Goal: Navigation & Orientation: Find specific page/section

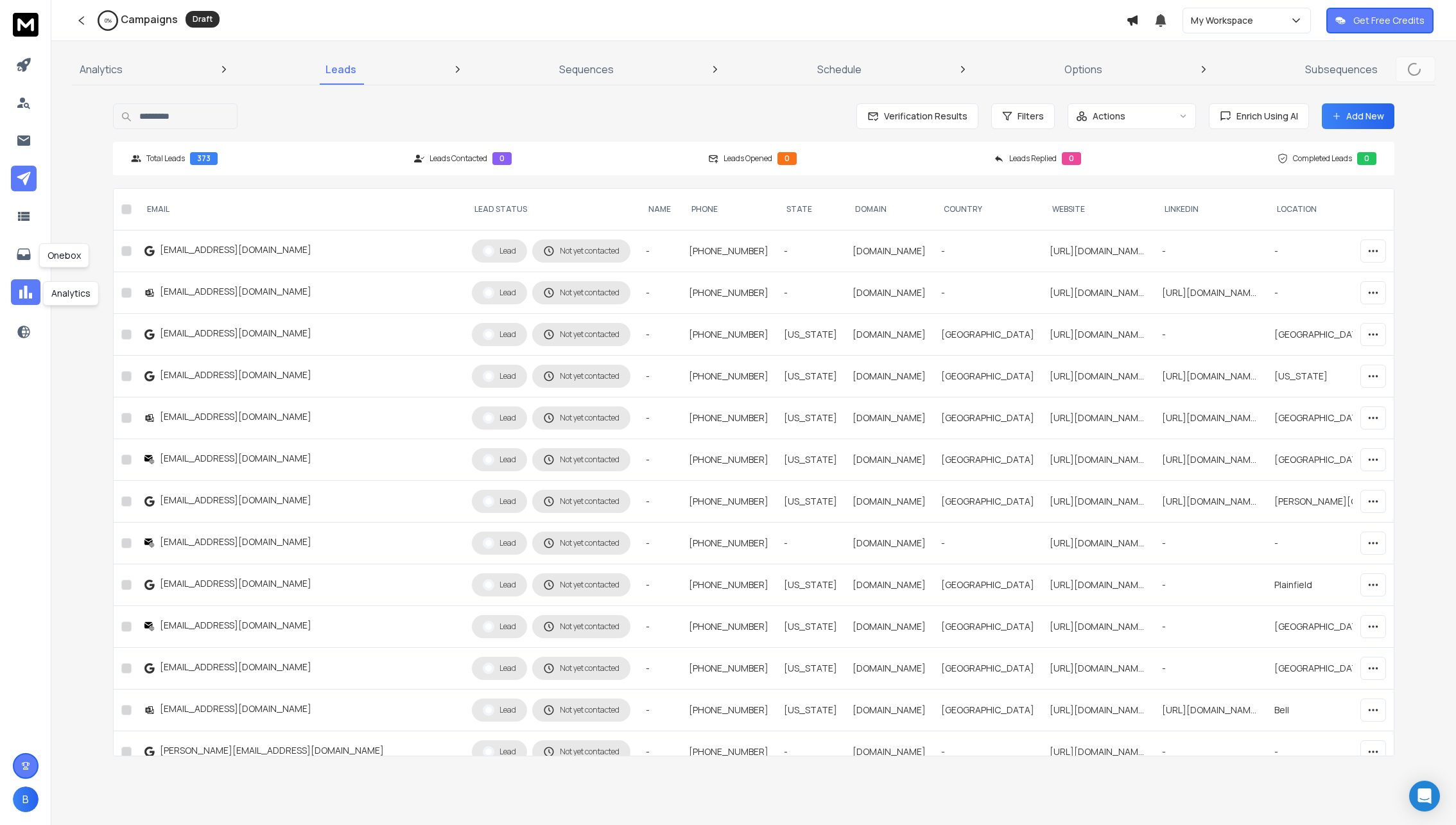
click at [20, 292] on icon at bounding box center [25, 292] width 12 height 12
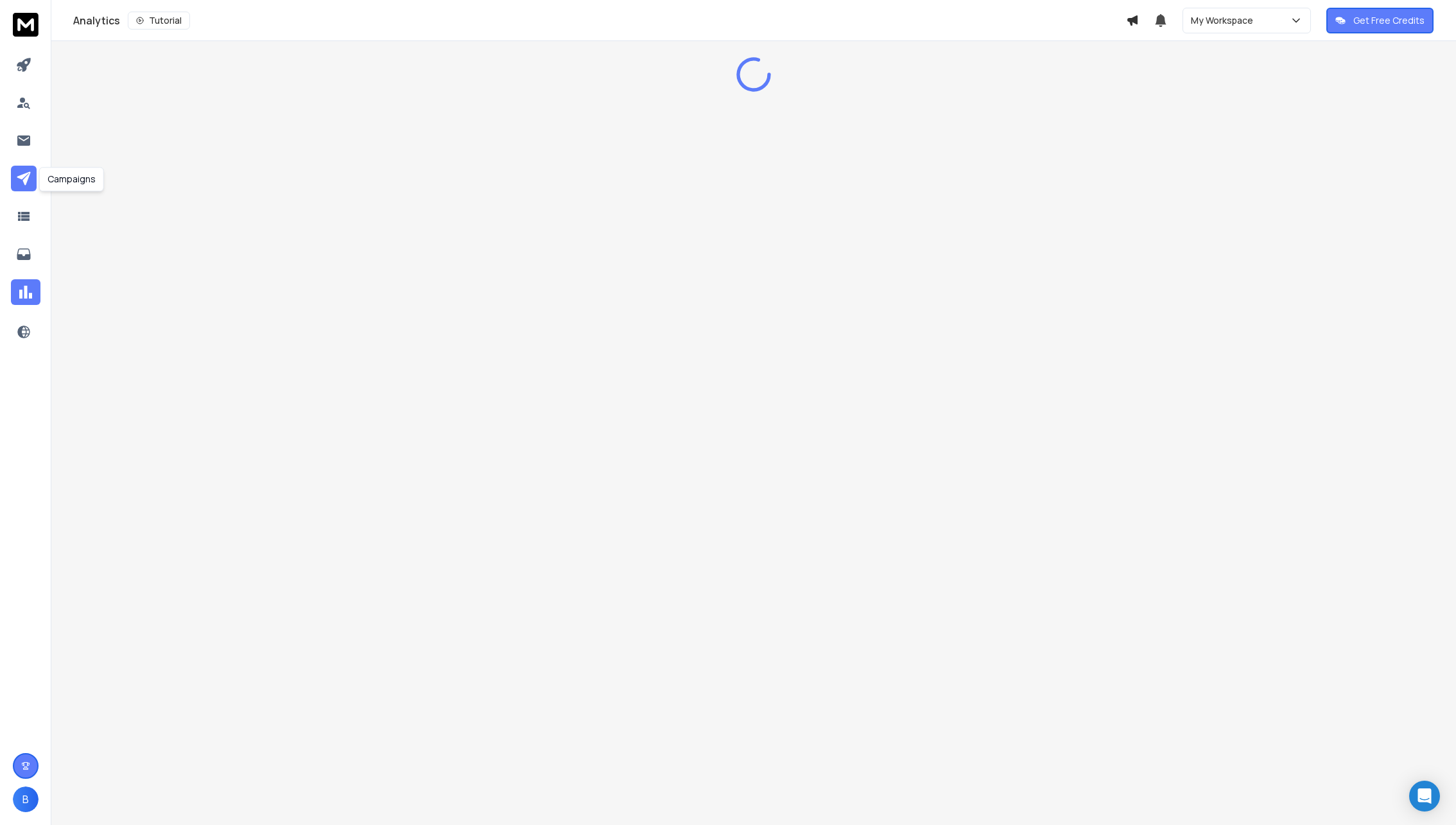
click at [23, 167] on link at bounding box center [23, 178] width 26 height 26
click at [21, 142] on icon at bounding box center [23, 140] width 12 height 10
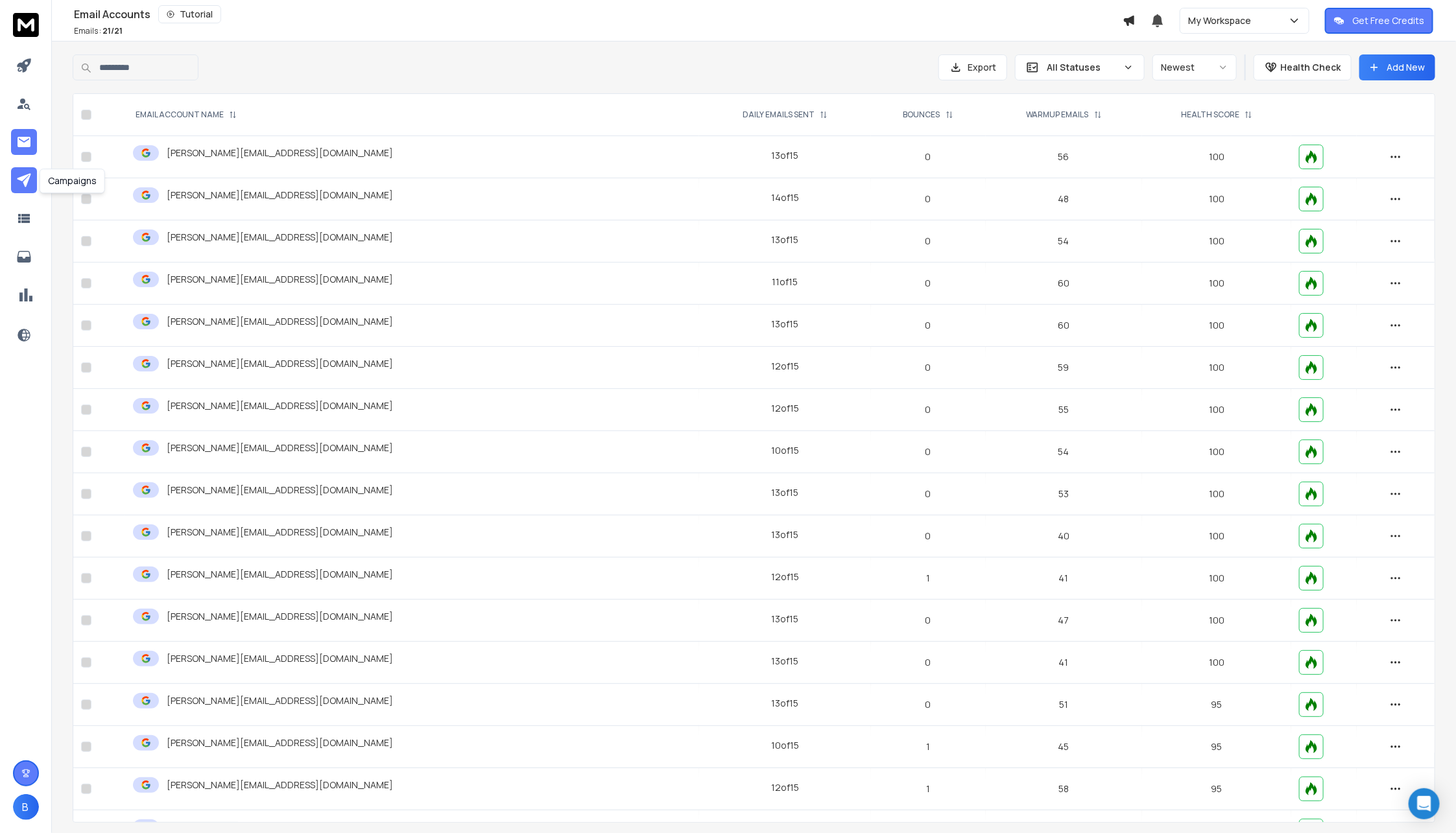
click at [13, 180] on link at bounding box center [23, 180] width 26 height 26
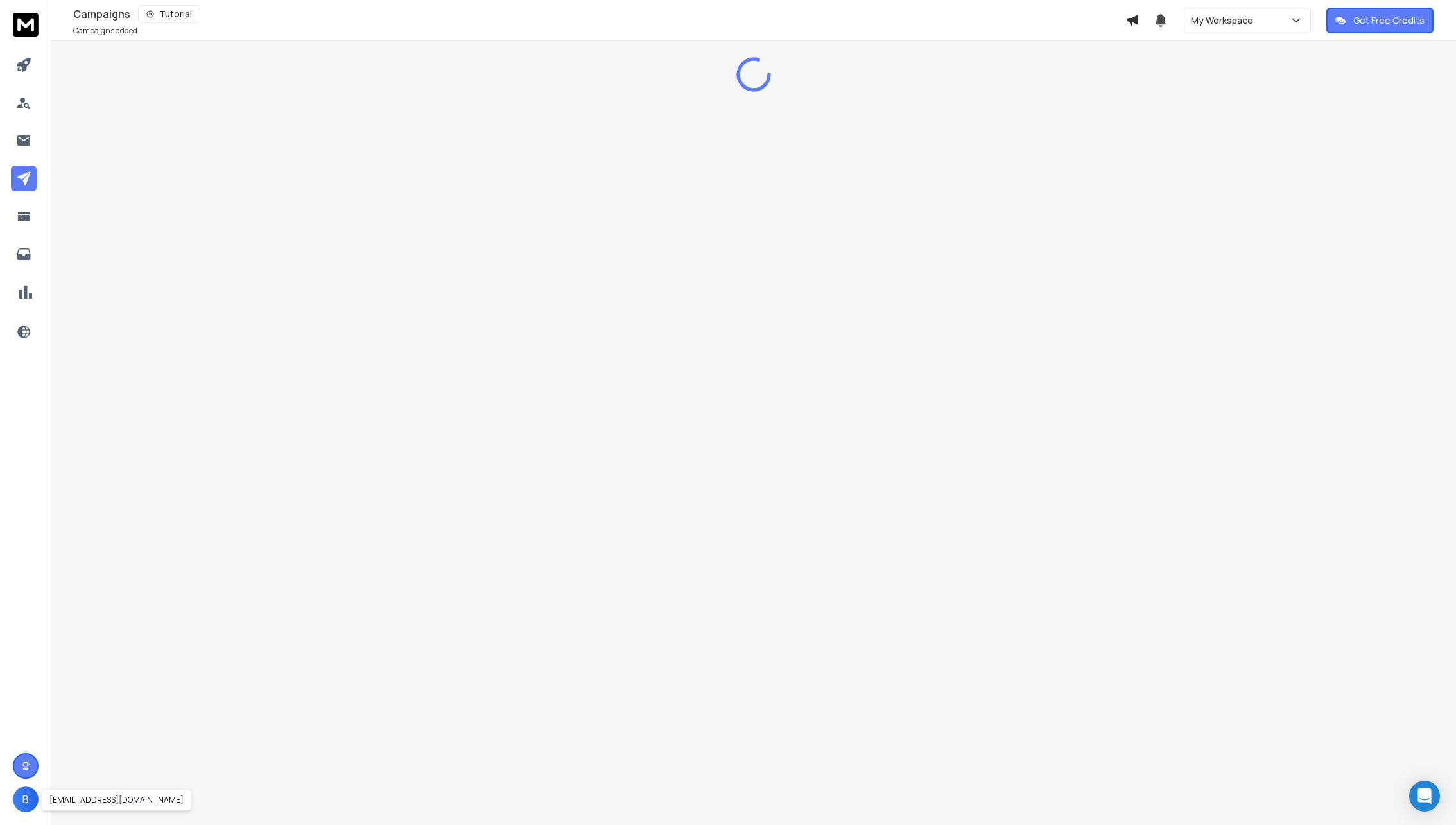
click at [24, 798] on span "B" at bounding box center [25, 799] width 26 height 26
click at [116, 802] on div "Logout" at bounding box center [117, 800] width 122 height 21
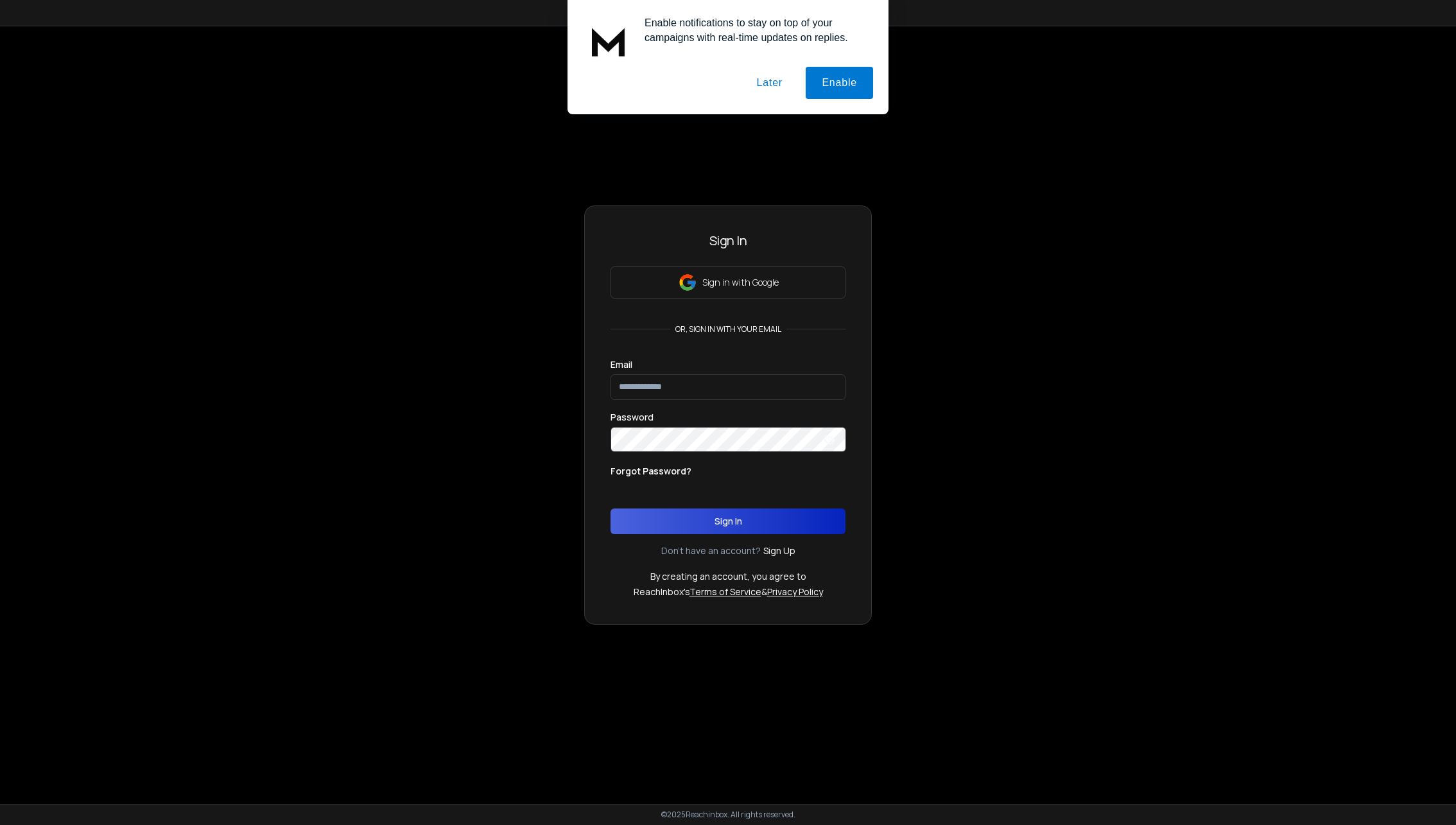
type input "**********"
click at [705, 523] on button "Sign In" at bounding box center [728, 521] width 235 height 26
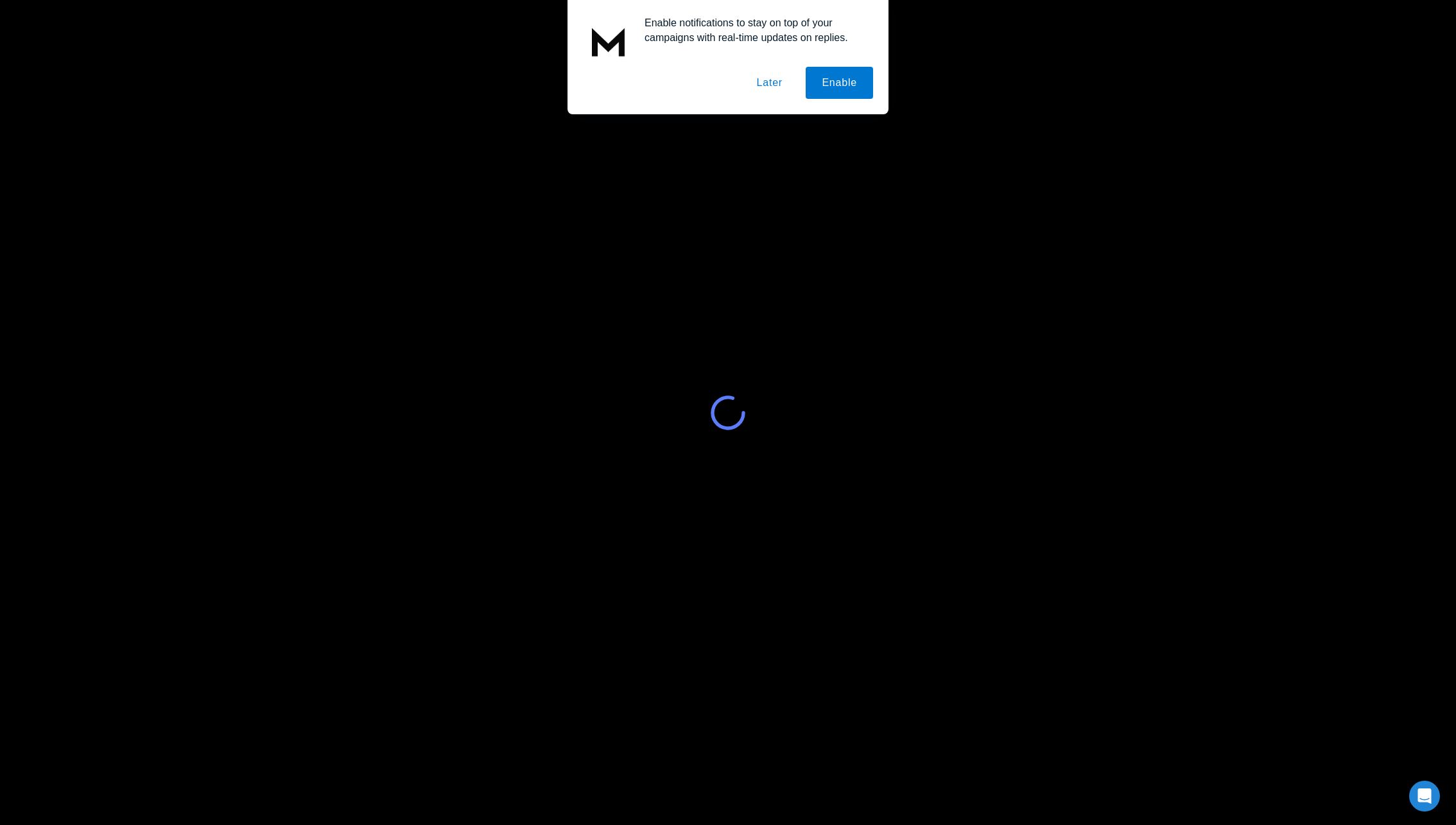
click at [775, 86] on button "Later" at bounding box center [769, 83] width 58 height 32
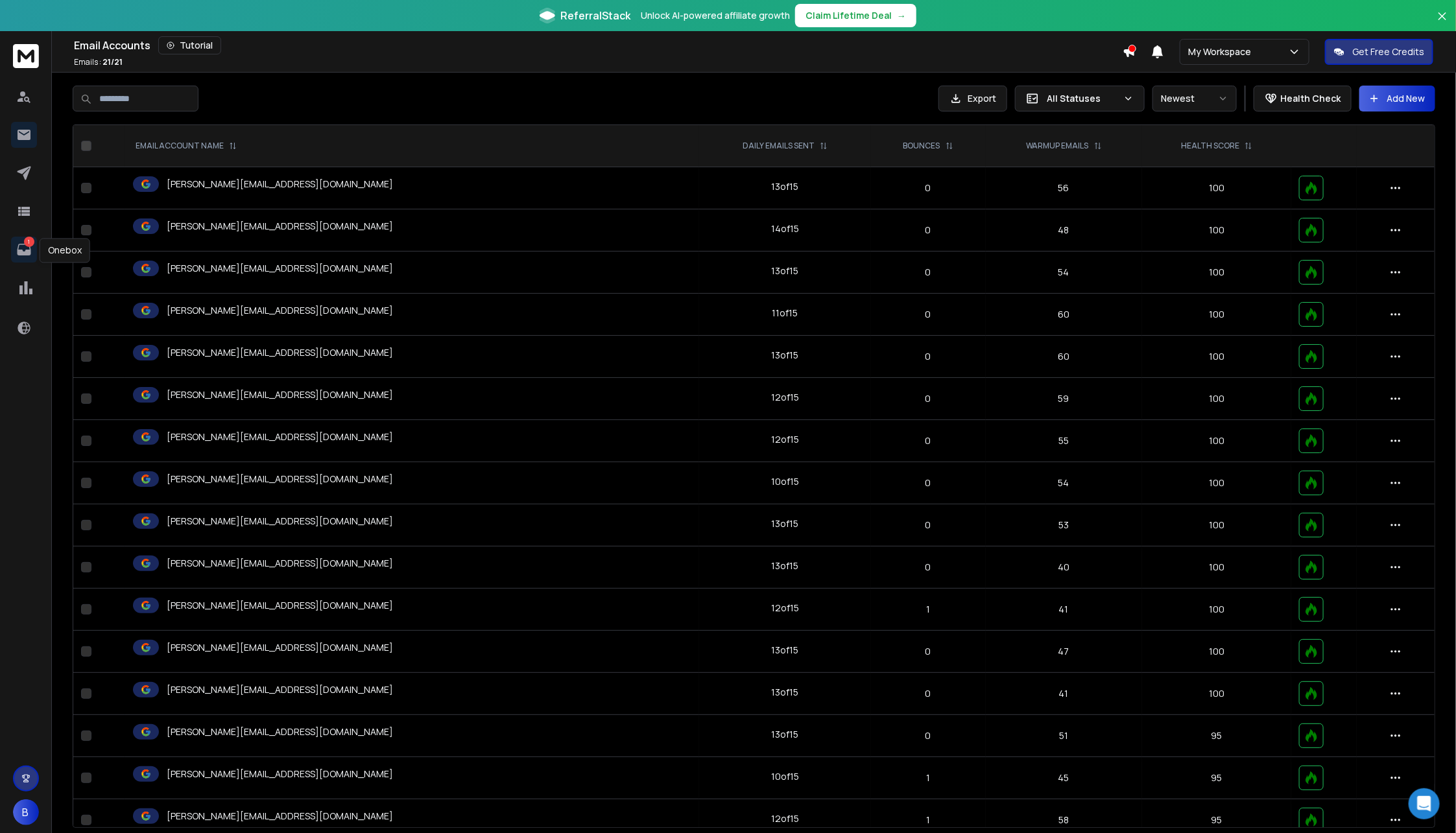
click at [17, 244] on icon at bounding box center [24, 249] width 15 height 15
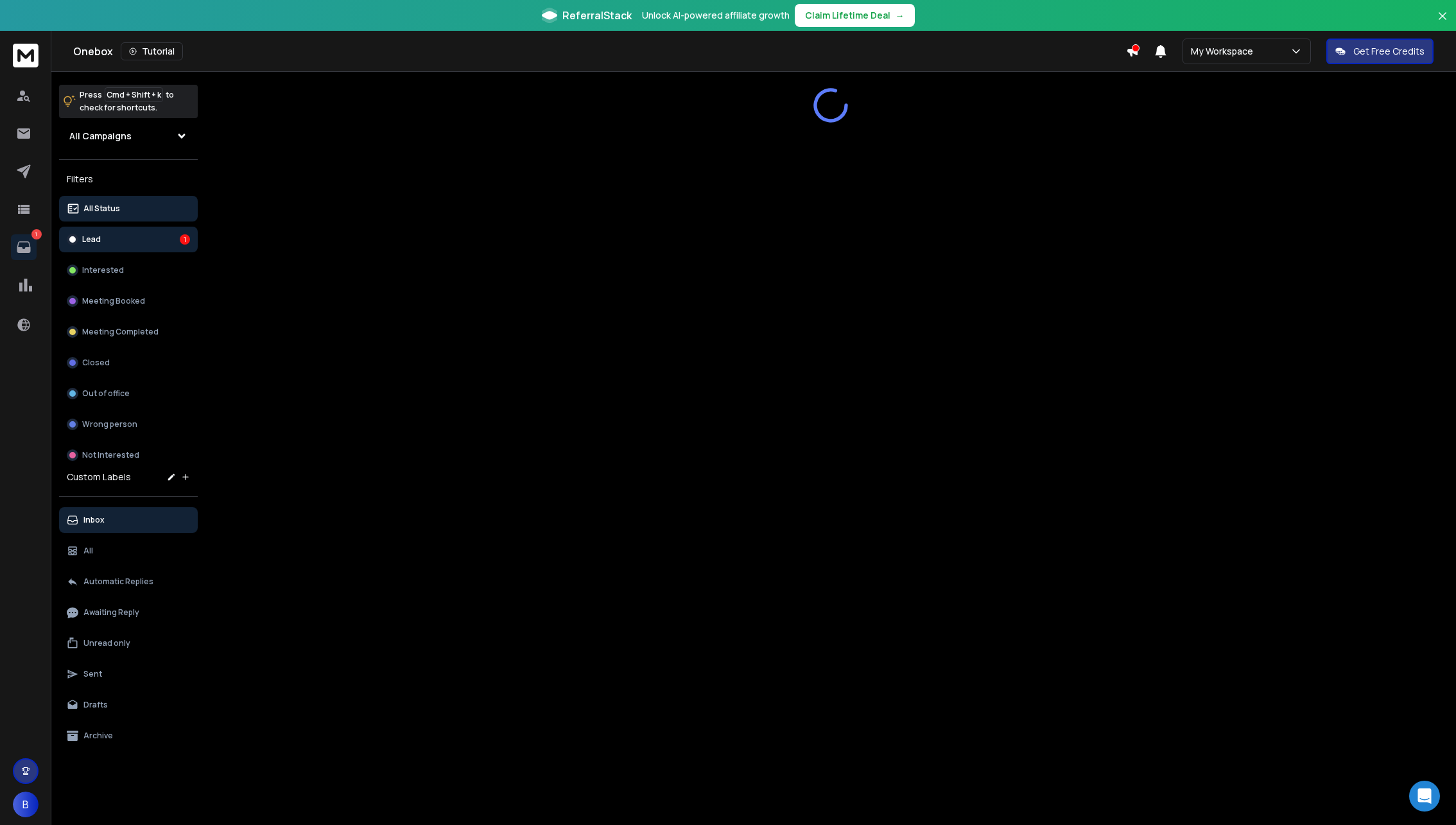
click at [134, 248] on button "Lead 1" at bounding box center [128, 239] width 138 height 26
click at [1440, 13] on icon "Close banner" at bounding box center [1443, 16] width 11 height 11
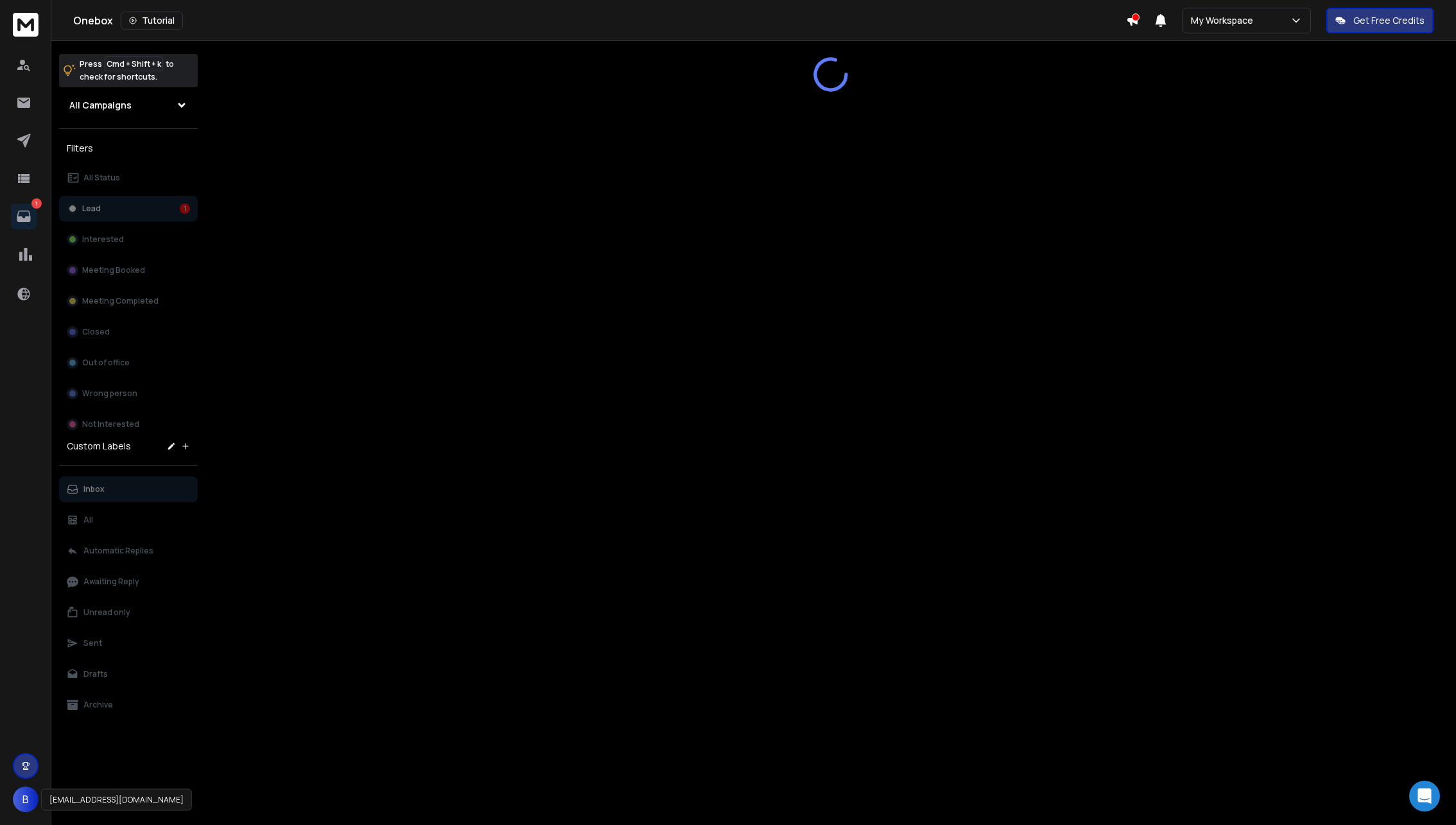
click at [20, 792] on span "B" at bounding box center [25, 799] width 26 height 26
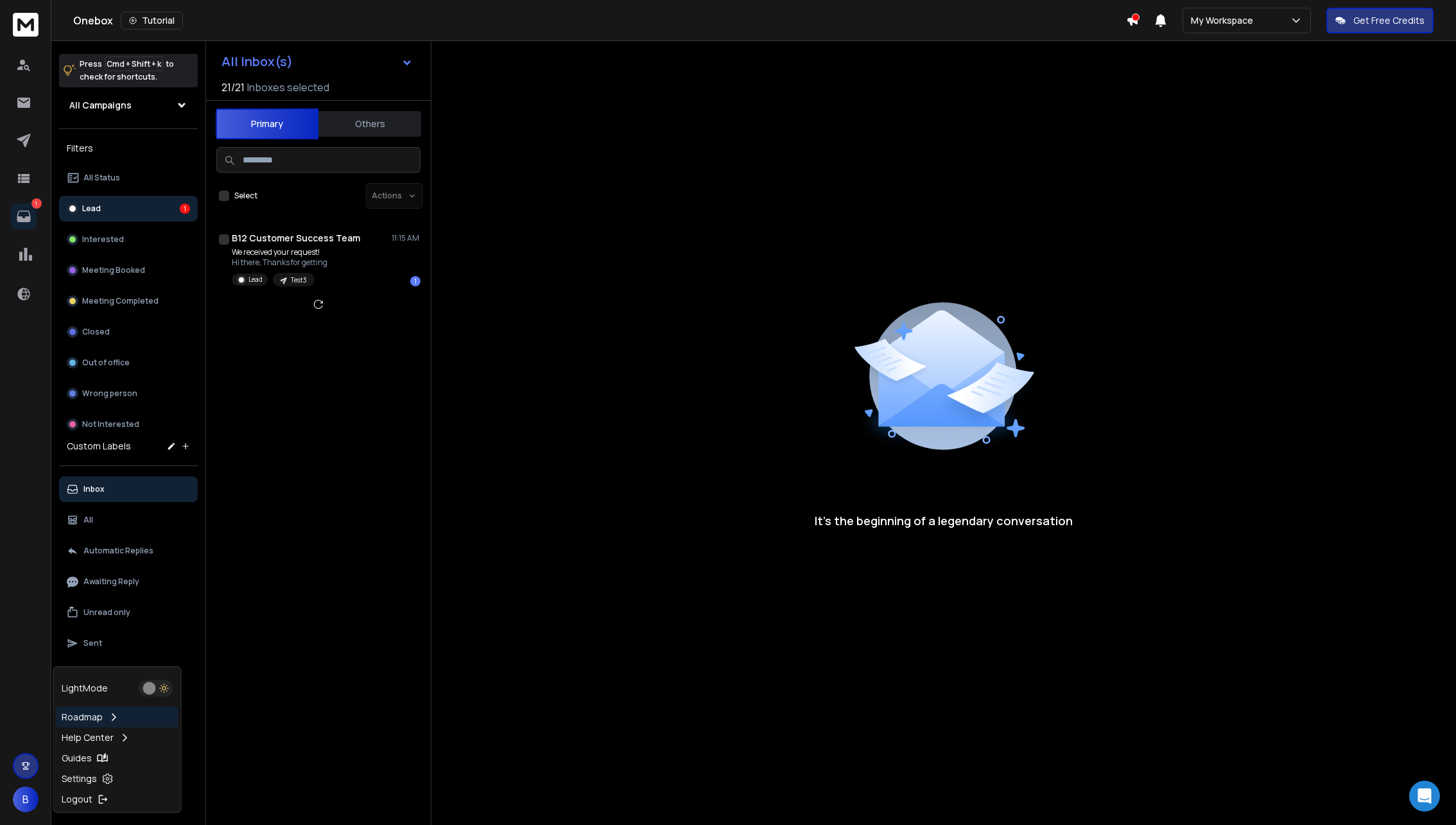
click at [153, 686] on button "button" at bounding box center [155, 689] width 34 height 17
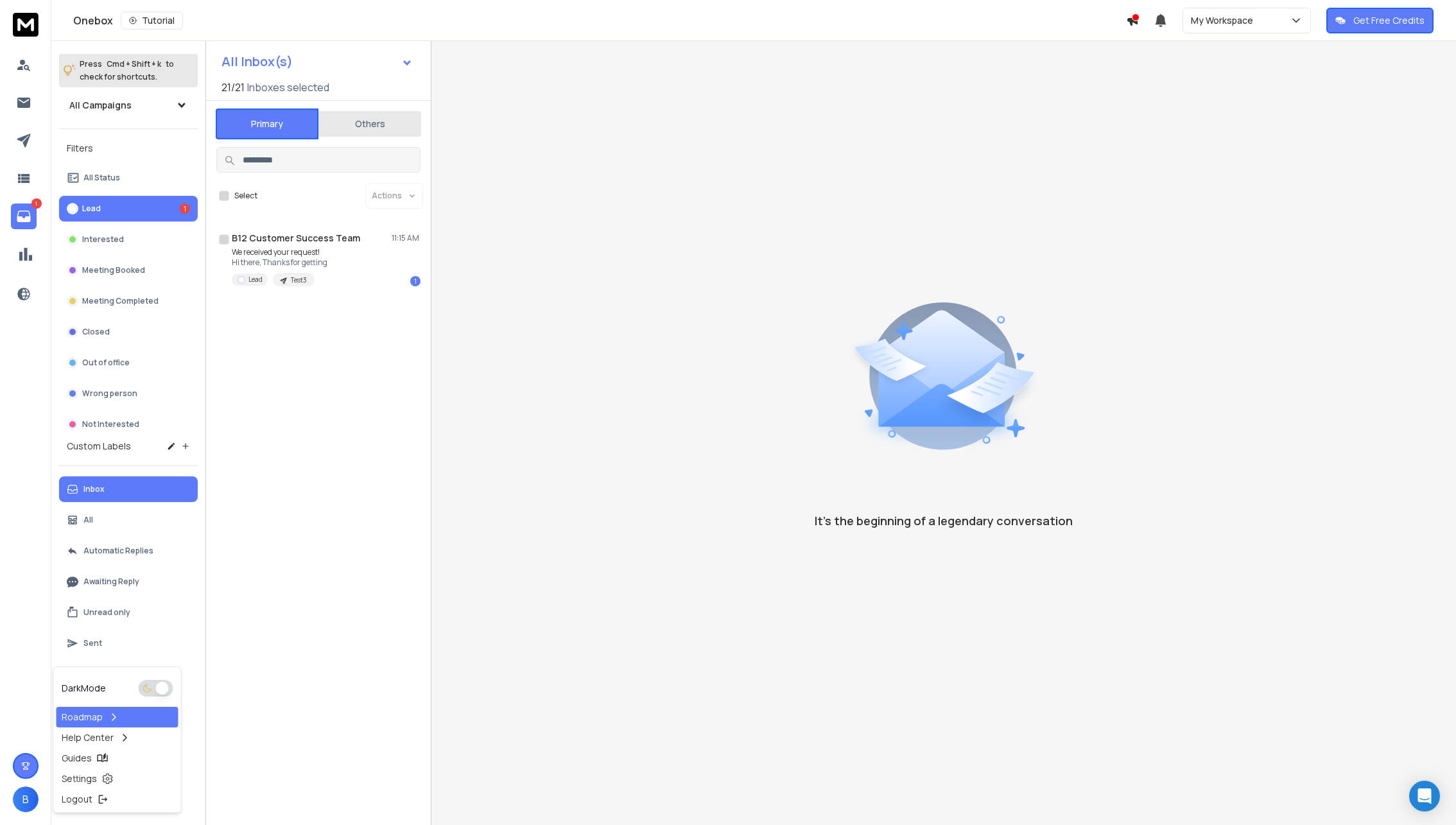
click at [323, 410] on div "All Inbox(s) 21 / 21 Inboxes selected Primary Others Select Actions B12 Custome…" at bounding box center [318, 453] width 225 height 825
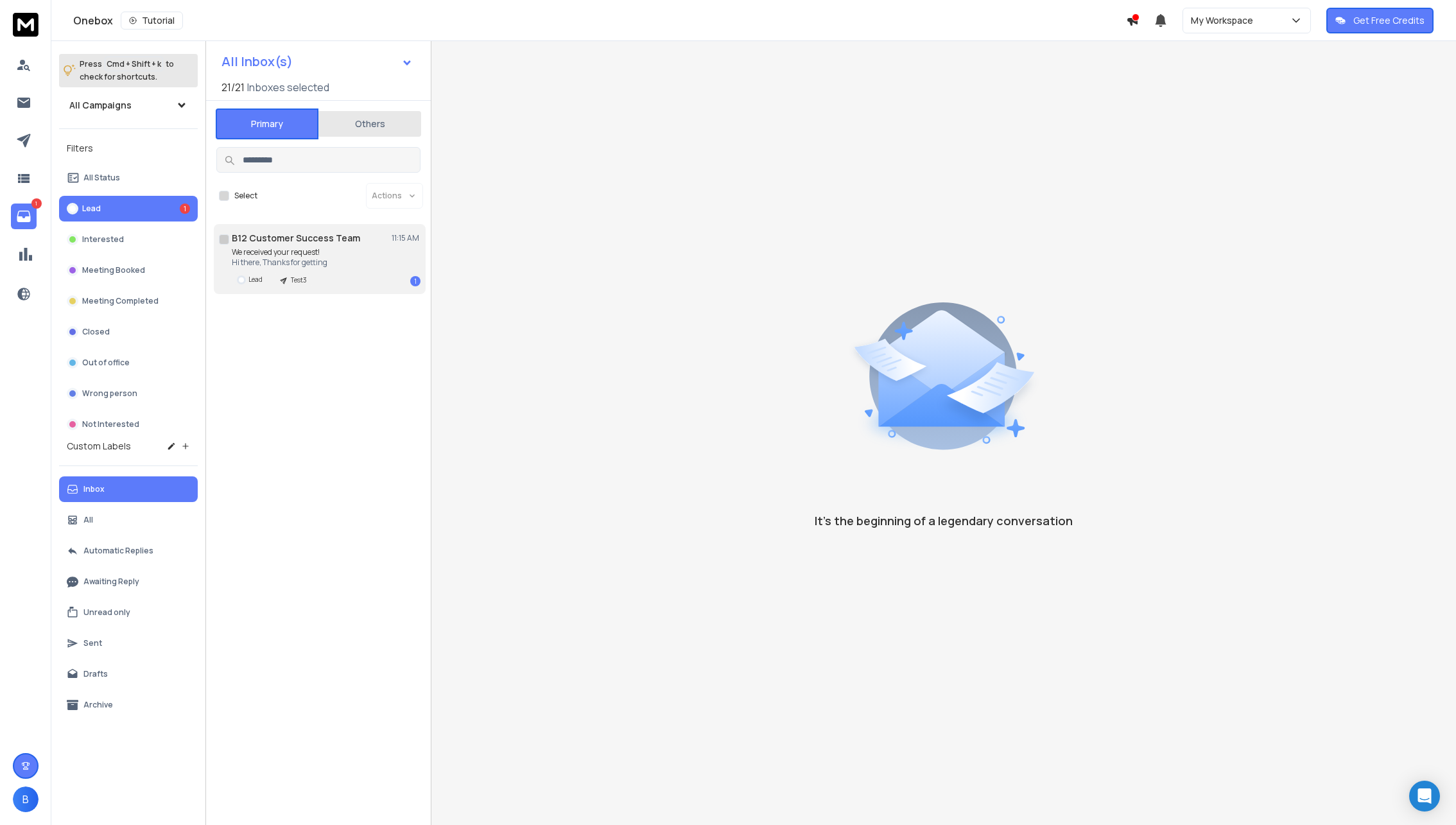
click at [299, 255] on p "We received your request!" at bounding box center [279, 252] width 95 height 10
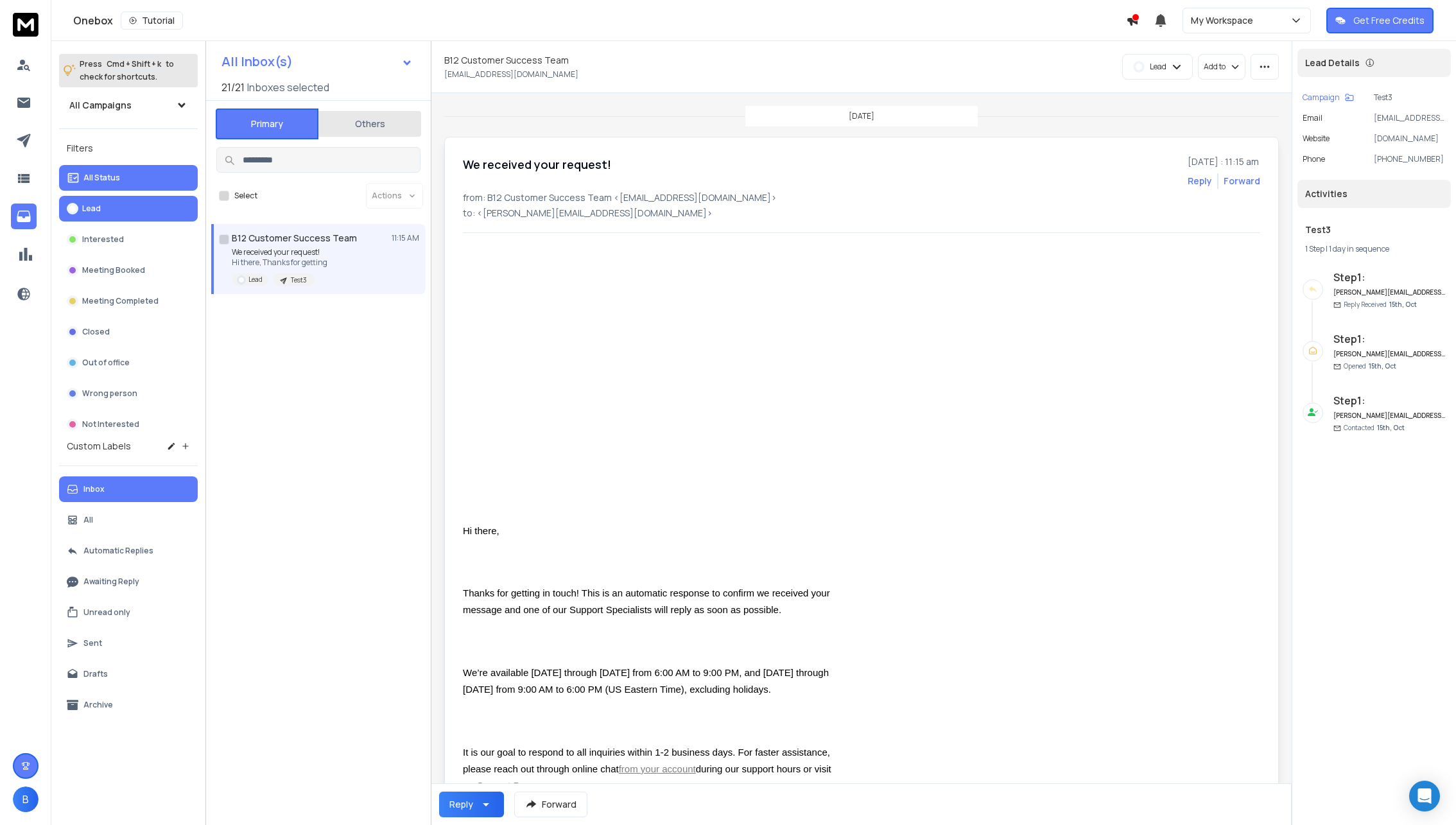
click at [130, 188] on button "All Status" at bounding box center [128, 177] width 138 height 26
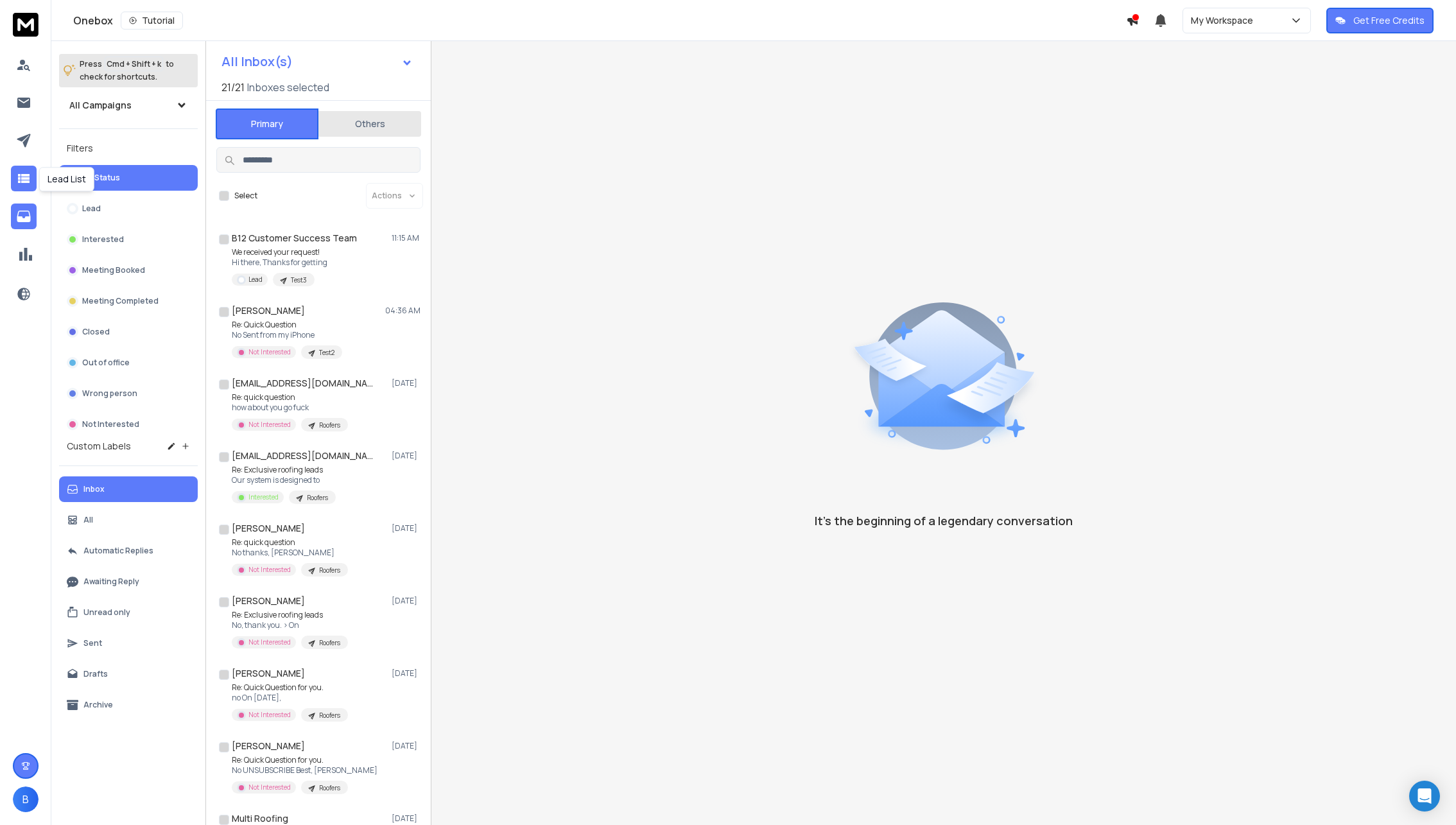
click at [12, 175] on link at bounding box center [23, 178] width 26 height 26
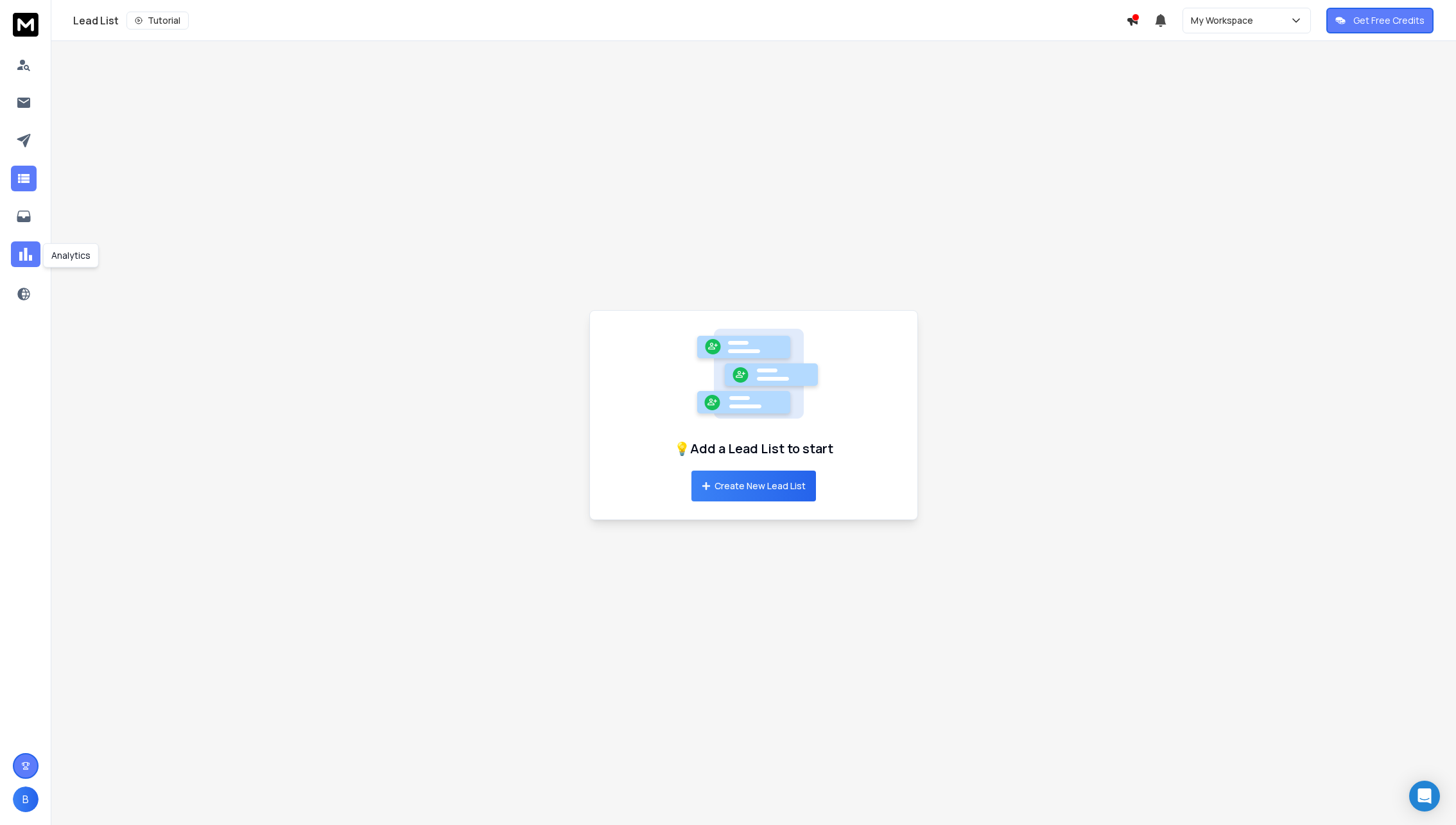
click at [20, 257] on icon at bounding box center [25, 254] width 12 height 12
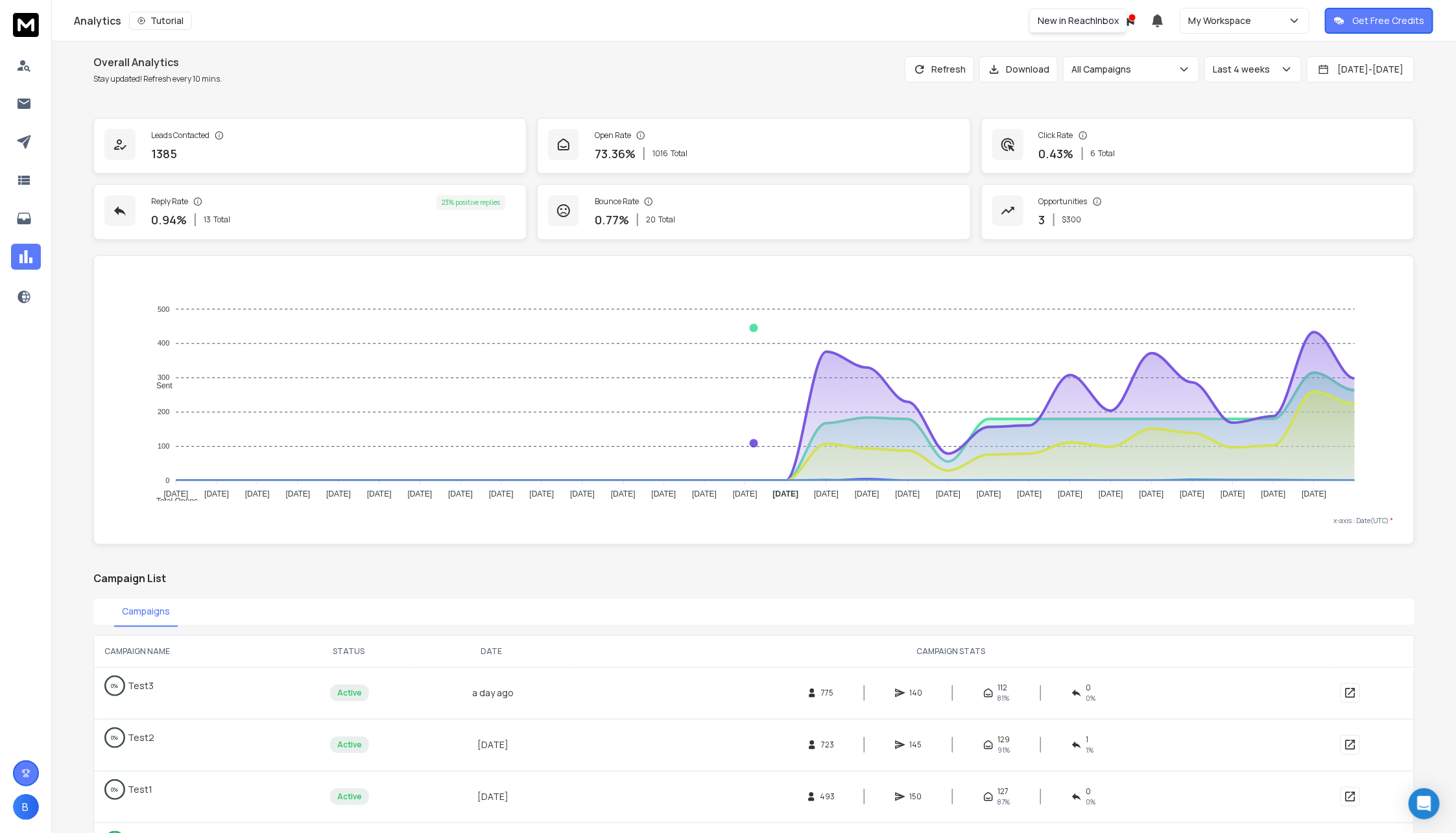
click at [1129, 21] on icon at bounding box center [1129, 20] width 13 height 13
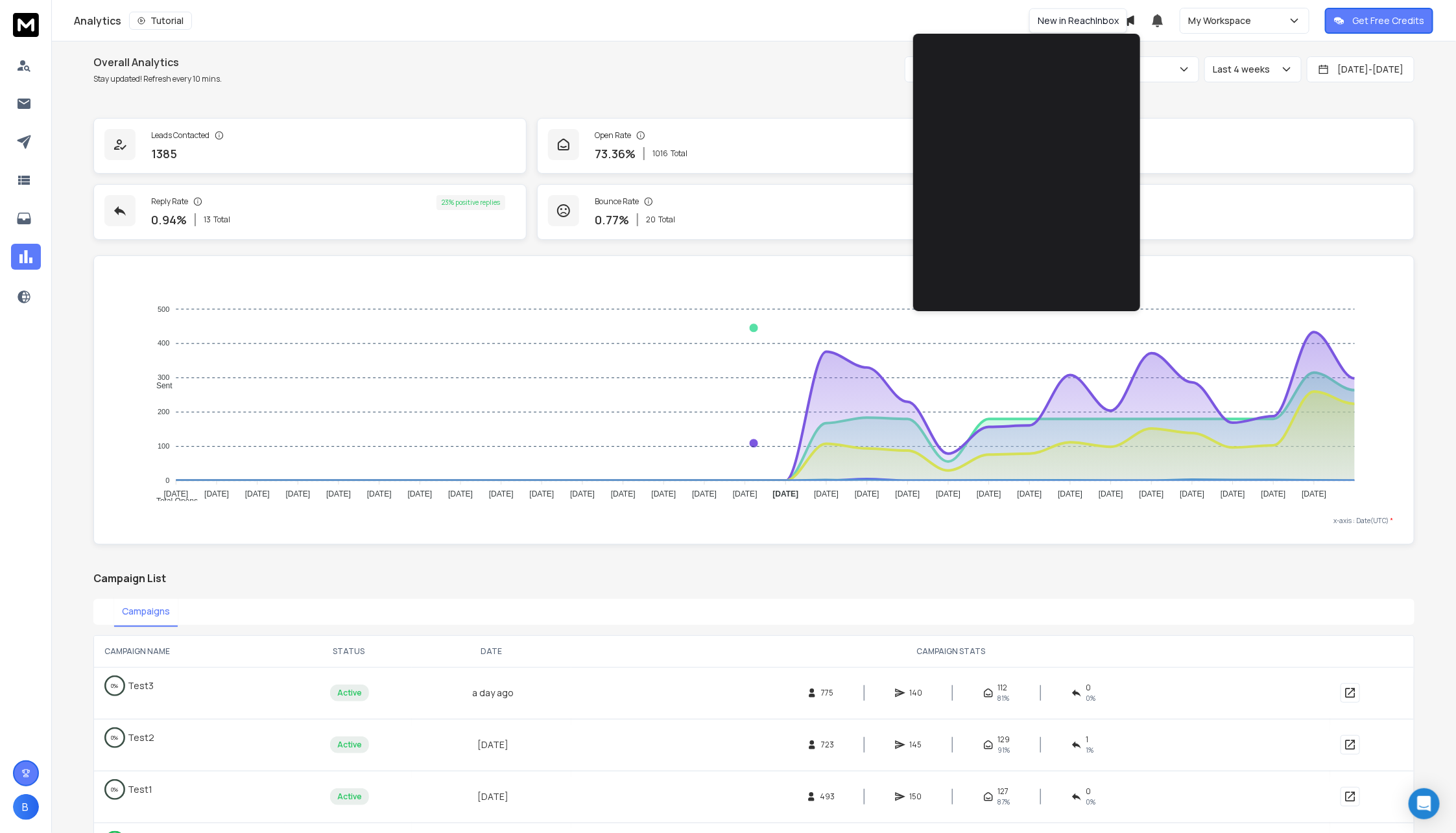
click at [1129, 20] on icon at bounding box center [1129, 20] width 13 height 13
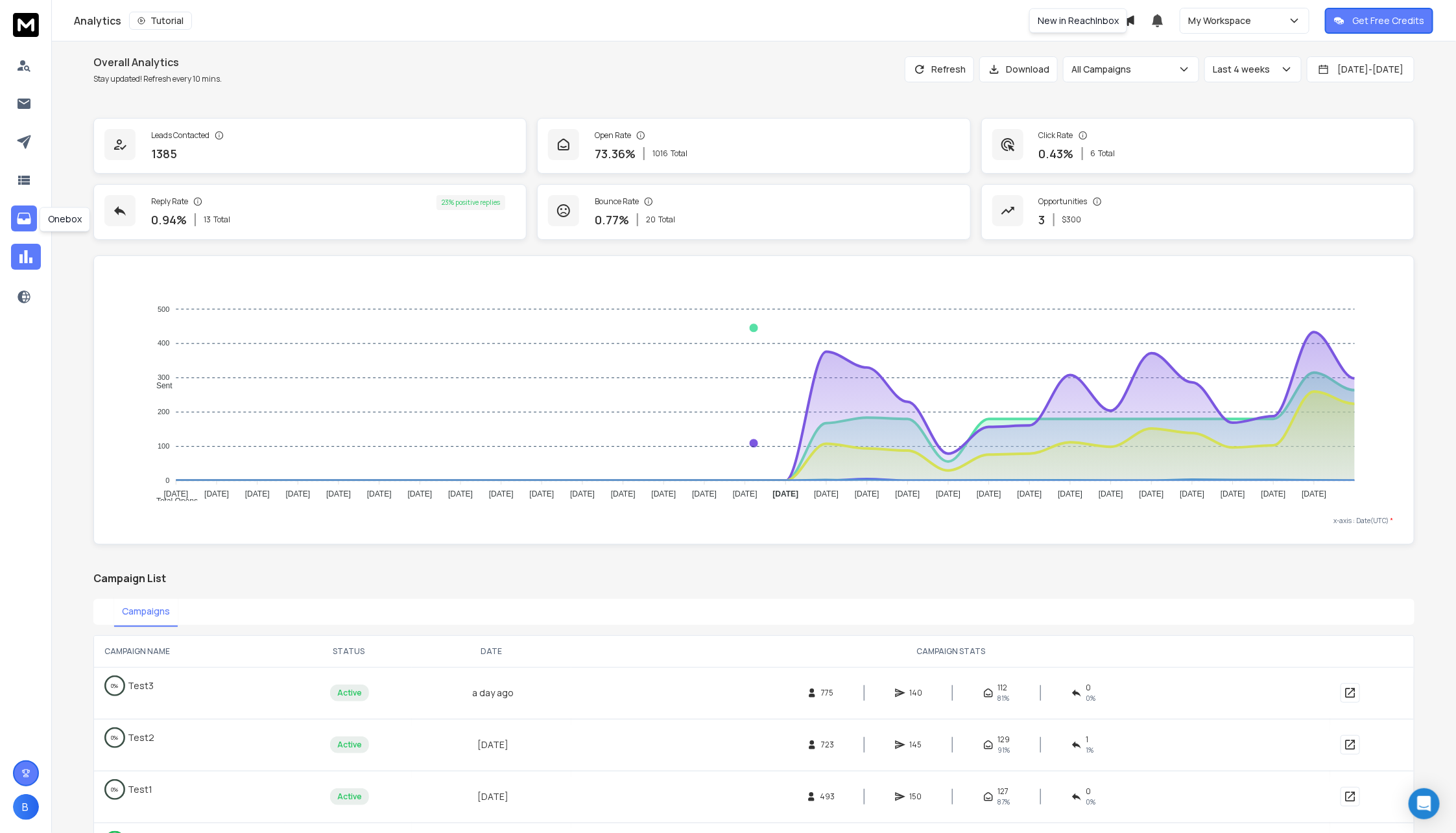
click at [16, 225] on icon at bounding box center [24, 219] width 15 height 15
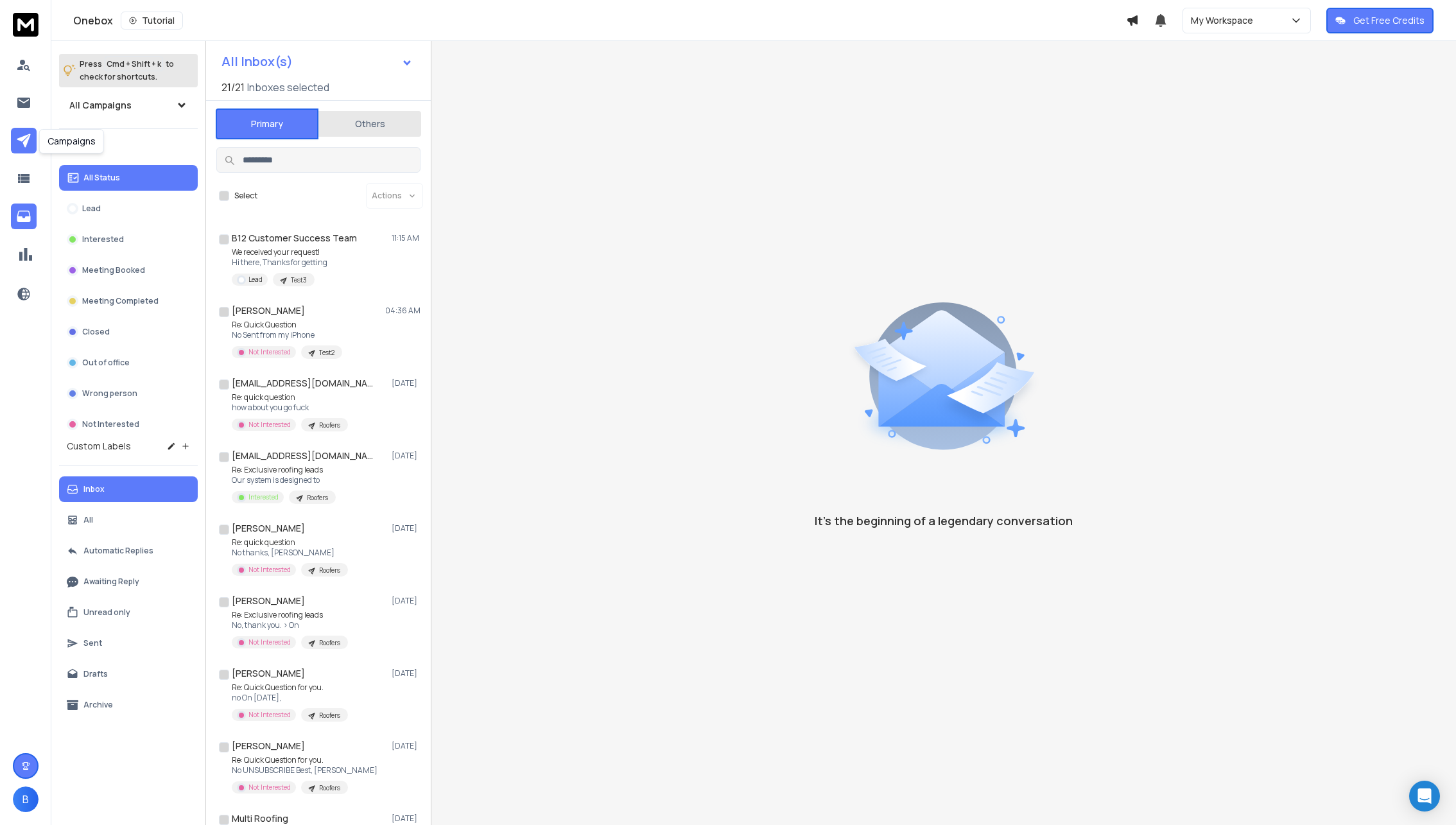
click at [23, 149] on link at bounding box center [23, 140] width 26 height 26
